Goal: Task Accomplishment & Management: Manage account settings

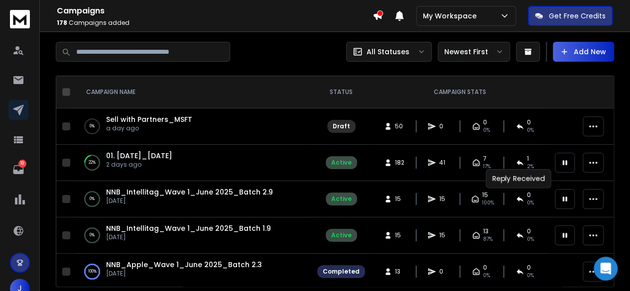
scroll to position [0, 0]
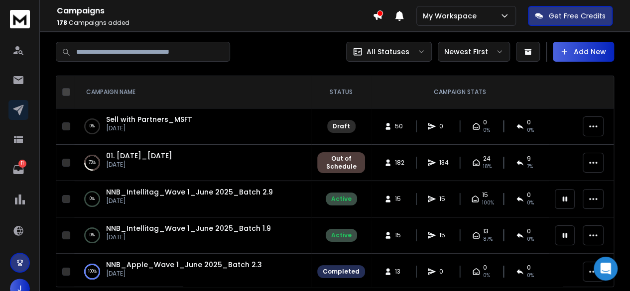
click at [172, 154] on span "01. [DATE]_[DATE]" at bounding box center [139, 156] width 66 height 10
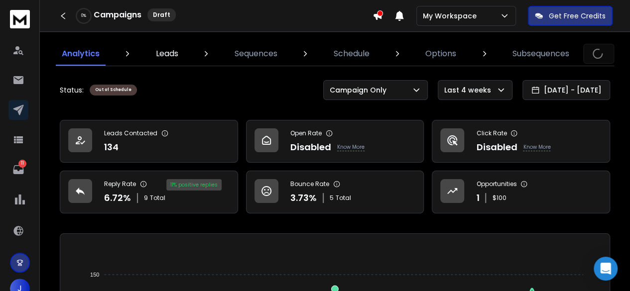
click at [162, 48] on p "Leads" at bounding box center [167, 54] width 22 height 12
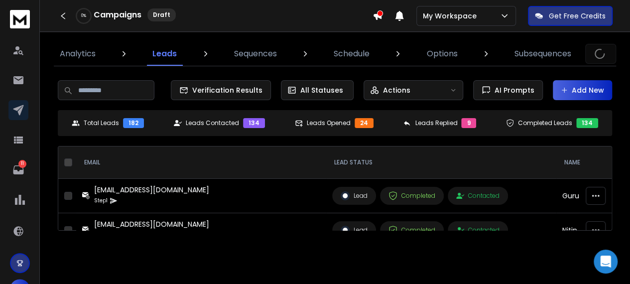
click at [29, 163] on div "11" at bounding box center [19, 172] width 23 height 24
click at [21, 167] on p "11" at bounding box center [22, 164] width 8 height 8
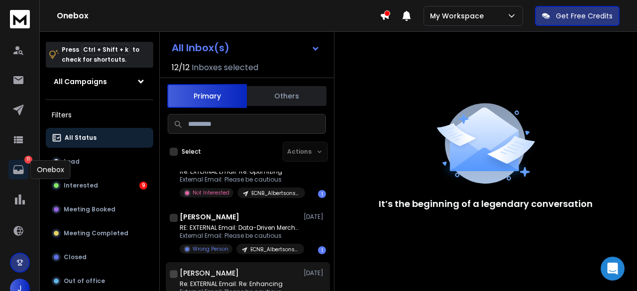
scroll to position [80, 0]
click at [233, 225] on p "RE: EXTERNAL Email: Data-Driven Merchandising" at bounding box center [239, 228] width 119 height 8
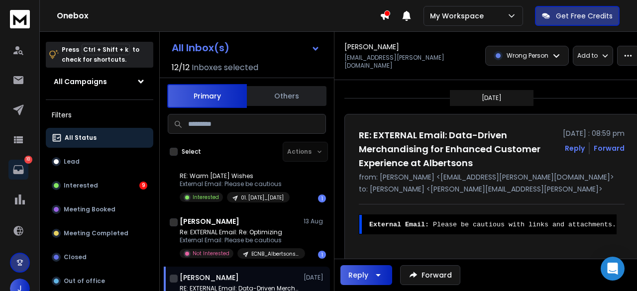
scroll to position [17, 0]
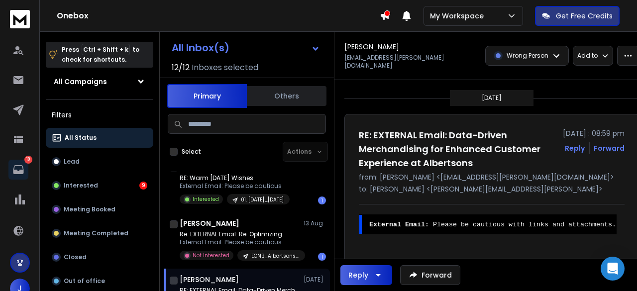
click at [237, 240] on p "External Email: Please be cautious" at bounding box center [239, 242] width 119 height 8
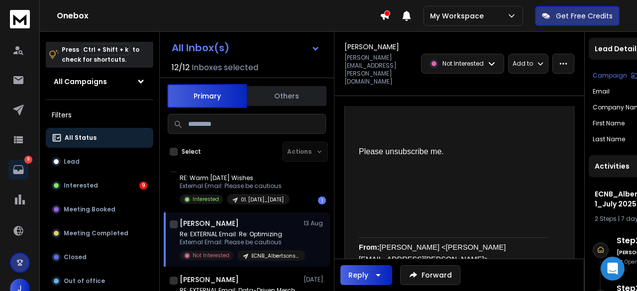
scroll to position [0, 0]
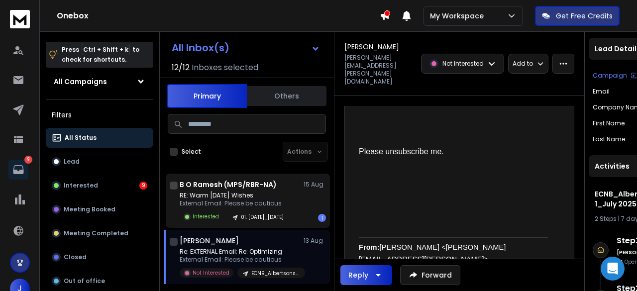
click at [239, 198] on p "RE: Warm [DATE] Wishes" at bounding box center [235, 196] width 110 height 8
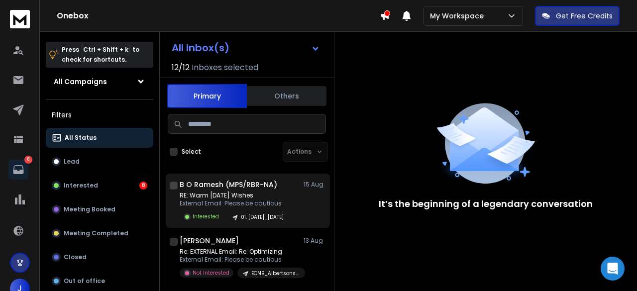
click at [232, 203] on p "External Email: Please be cautious" at bounding box center [235, 204] width 110 height 8
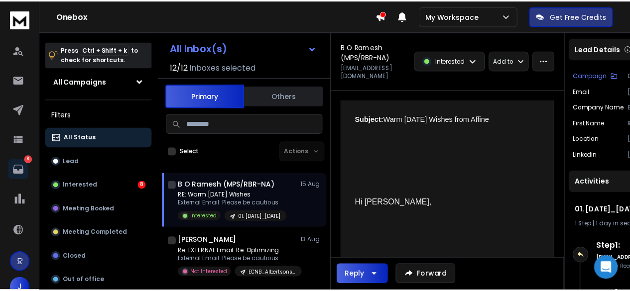
scroll to position [478, 0]
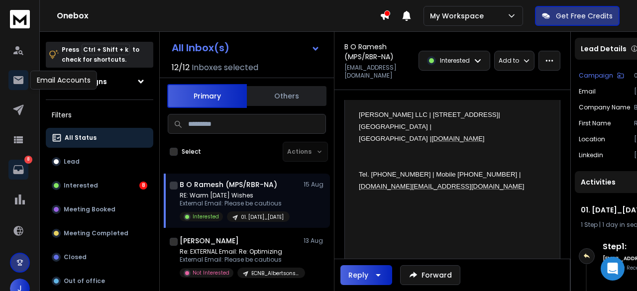
click at [11, 83] on link at bounding box center [18, 80] width 20 height 20
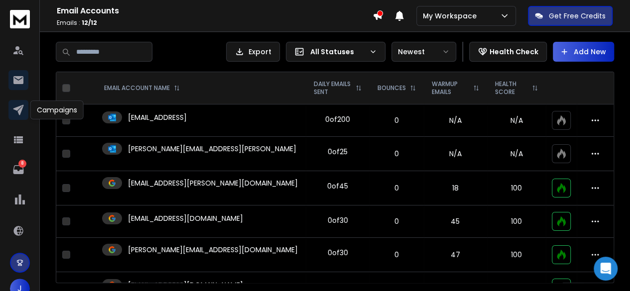
click at [19, 103] on link at bounding box center [18, 110] width 20 height 20
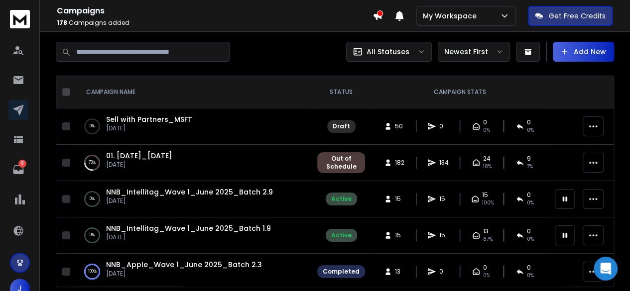
click at [527, 163] on span "7 %" at bounding box center [530, 167] width 6 height 8
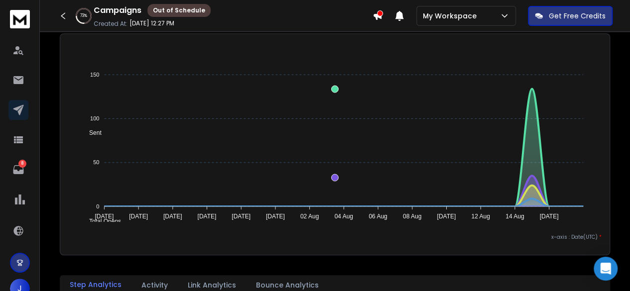
scroll to position [329, 0]
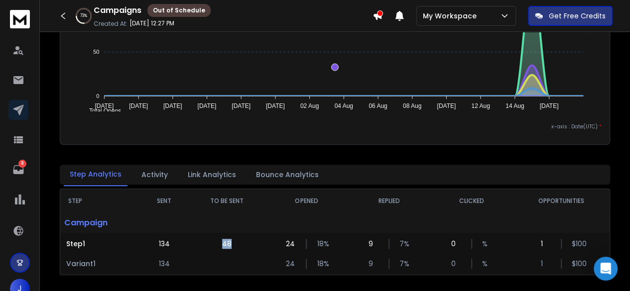
drag, startPoint x: 219, startPoint y: 237, endPoint x: 247, endPoint y: 241, distance: 28.2
click at [247, 241] on div "48" at bounding box center [226, 244] width 65 height 10
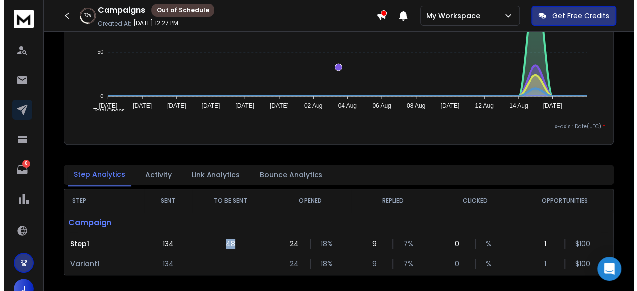
scroll to position [0, 0]
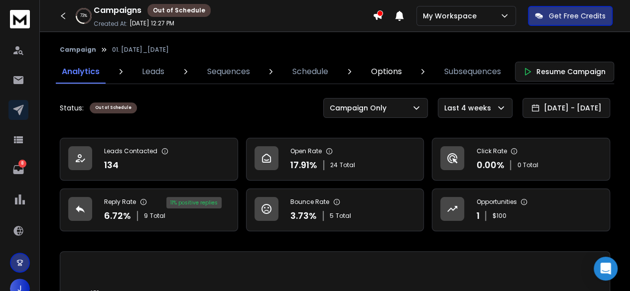
click at [393, 70] on p "Options" at bounding box center [386, 72] width 31 height 12
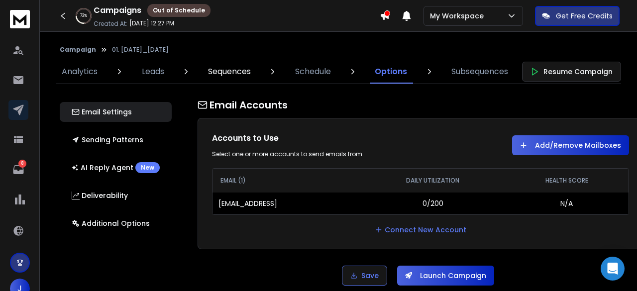
click at [232, 70] on p "Sequences" at bounding box center [229, 72] width 43 height 12
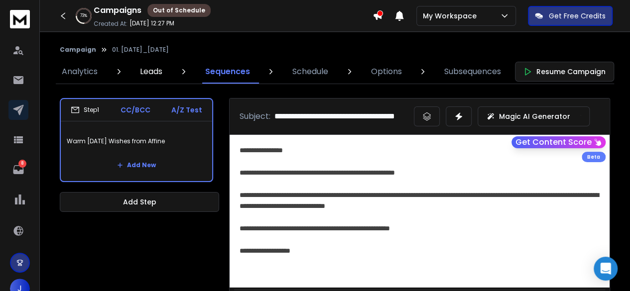
click at [149, 73] on p "Leads" at bounding box center [151, 72] width 22 height 12
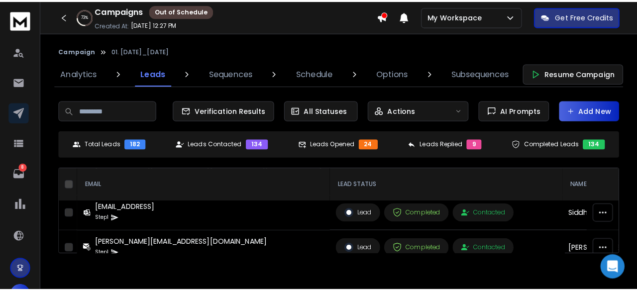
scroll to position [619, 0]
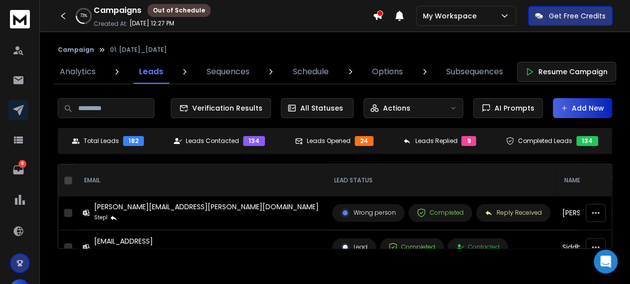
click at [484, 211] on div "Reply Received" at bounding box center [512, 213] width 57 height 8
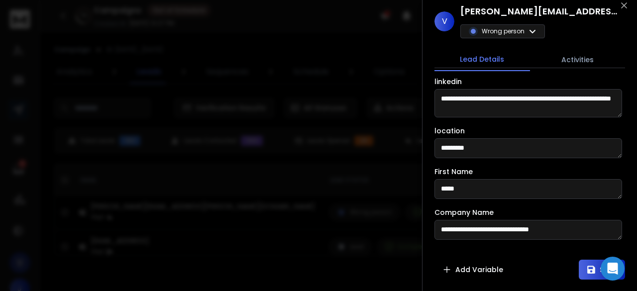
scroll to position [0, 0]
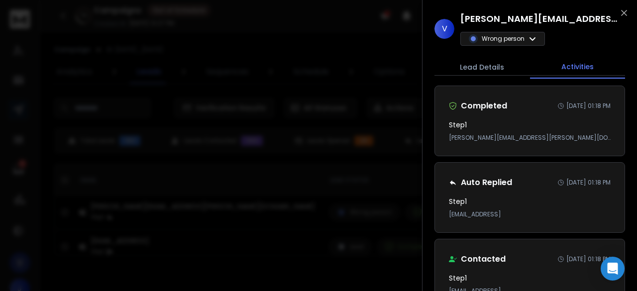
click at [572, 71] on button "Activities" at bounding box center [578, 67] width 96 height 23
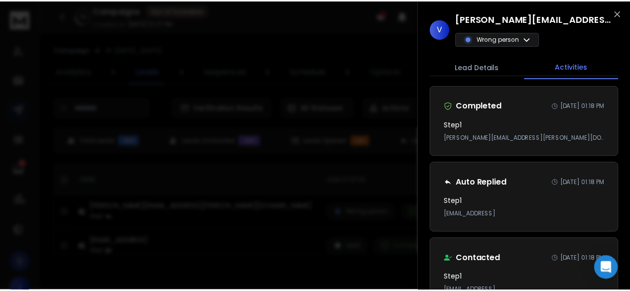
scroll to position [29, 0]
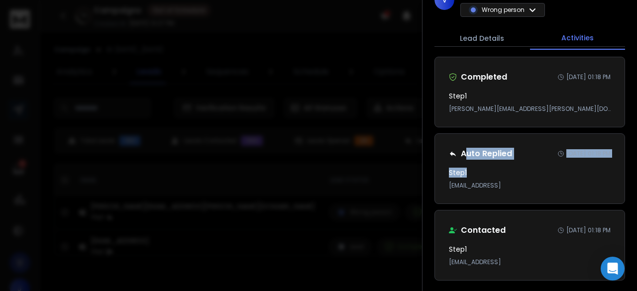
drag, startPoint x: 542, startPoint y: 171, endPoint x: 463, endPoint y: 149, distance: 81.2
click at [463, 149] on div "Auto Replied [DATE] 01:18 PM Step 1 [EMAIL_ADDRESS]" at bounding box center [530, 169] width 162 height 42
click at [463, 149] on div "Auto Replied" at bounding box center [480, 154] width 63 height 12
click at [484, 107] on p "[PERSON_NAME][EMAIL_ADDRESS][PERSON_NAME][DOMAIN_NAME]" at bounding box center [530, 109] width 162 height 8
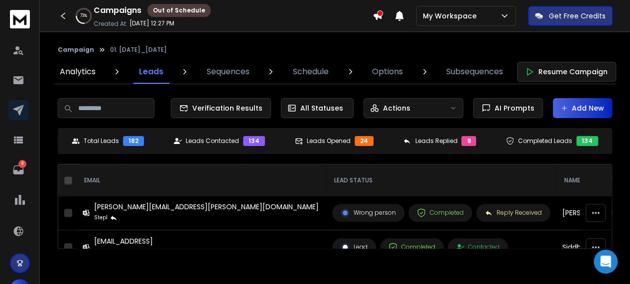
click at [86, 71] on p "Analytics" at bounding box center [78, 72] width 36 height 12
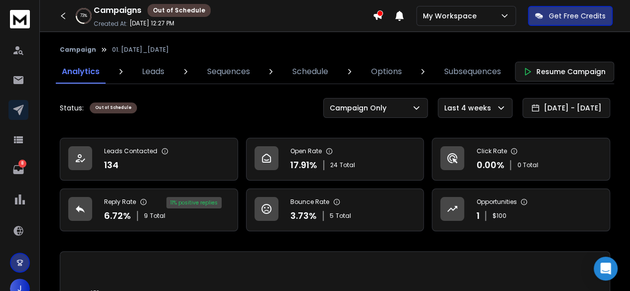
click at [63, 53] on button "Campaign" at bounding box center [78, 50] width 36 height 8
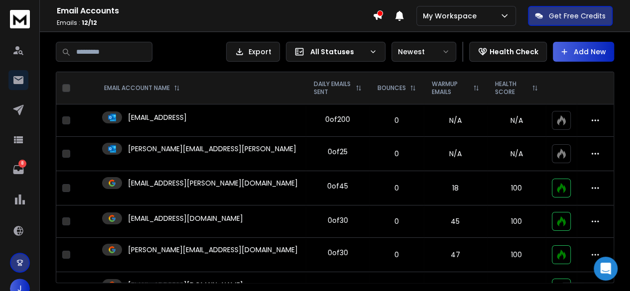
click at [117, 114] on div at bounding box center [112, 117] width 20 height 12
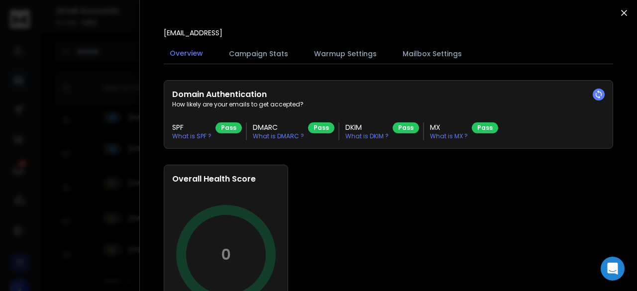
click at [624, 13] on icon "button" at bounding box center [624, 13] width 10 height 10
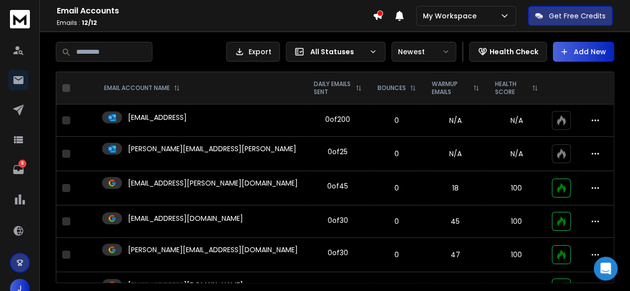
click at [179, 123] on td "[EMAIL_ADDRESS]" at bounding box center [201, 121] width 210 height 32
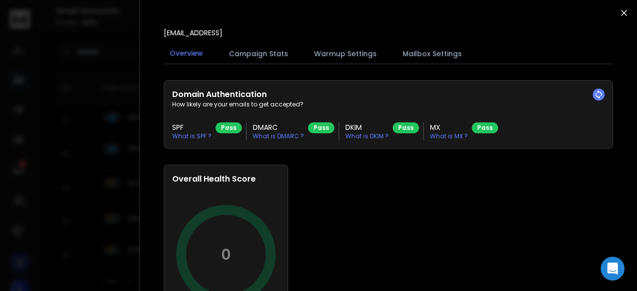
click at [619, 13] on icon "button" at bounding box center [624, 13] width 10 height 10
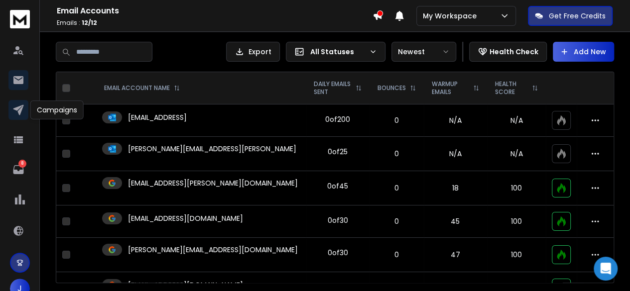
click at [14, 110] on icon at bounding box center [18, 110] width 12 height 12
